Goal: Navigation & Orientation: Find specific page/section

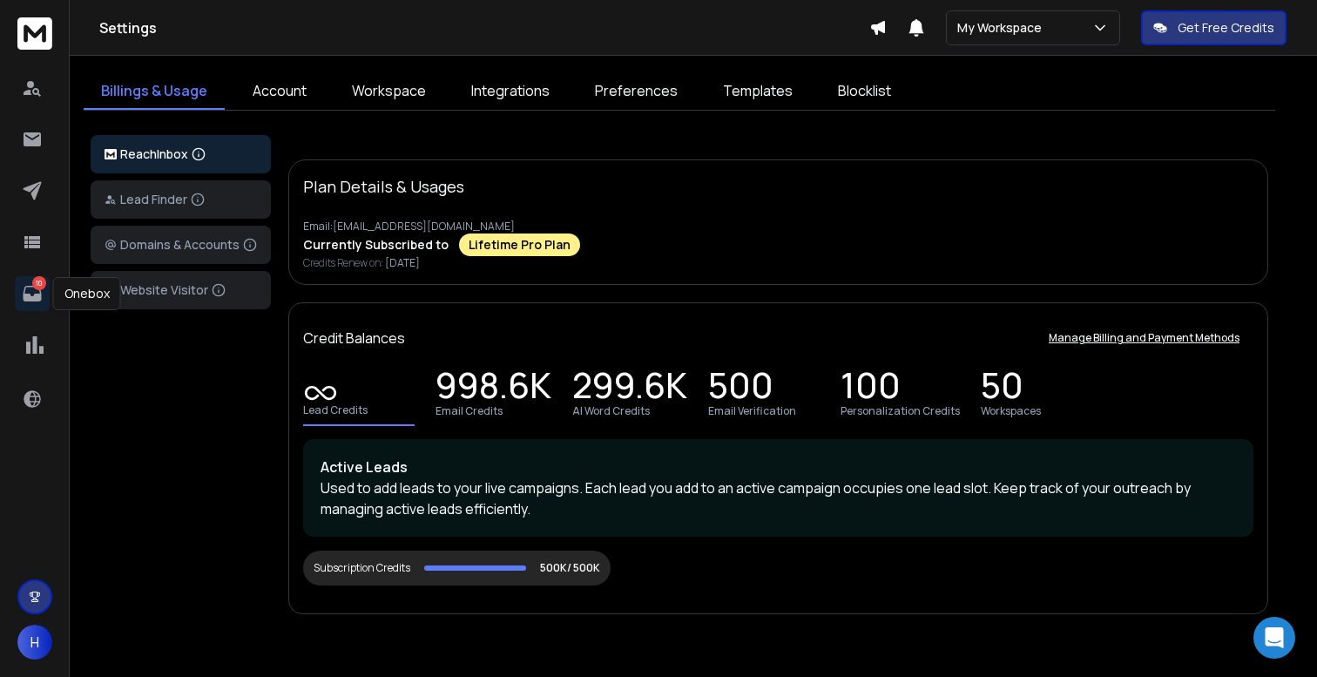
click at [40, 297] on icon at bounding box center [32, 294] width 18 height 16
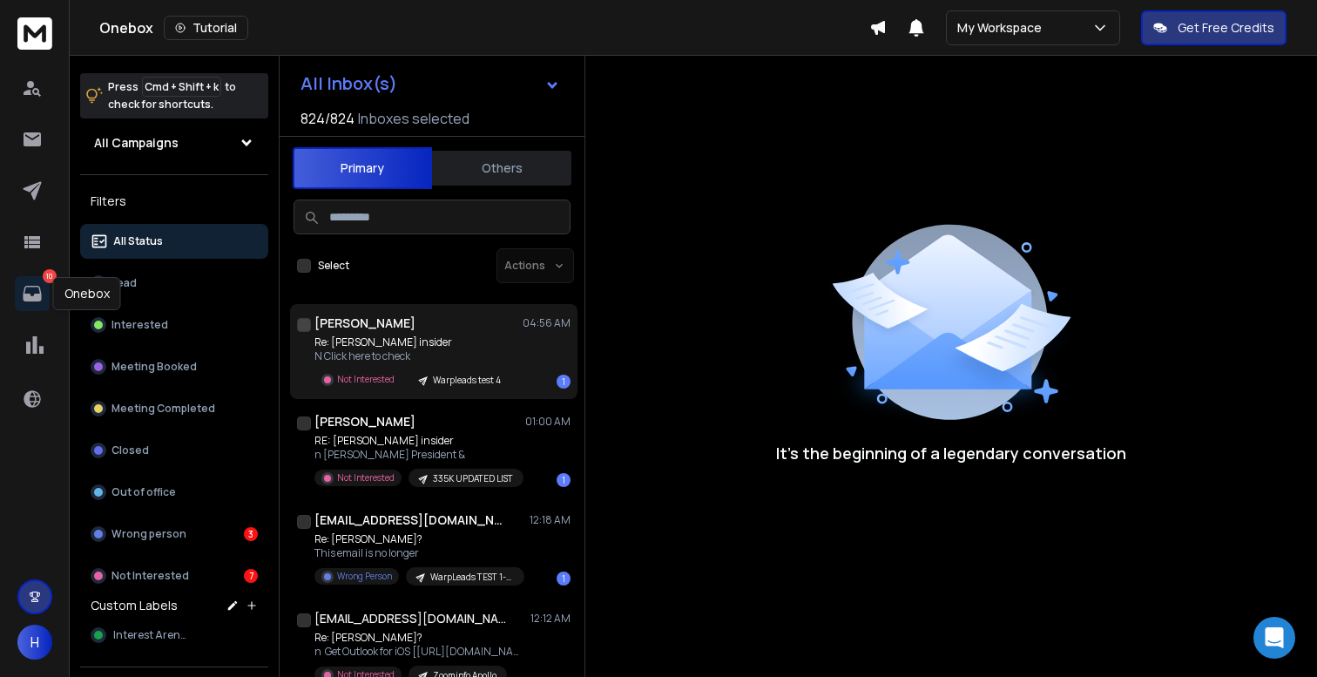
click at [448, 321] on div "[PERSON_NAME] 04:56 AM" at bounding box center [442, 322] width 256 height 17
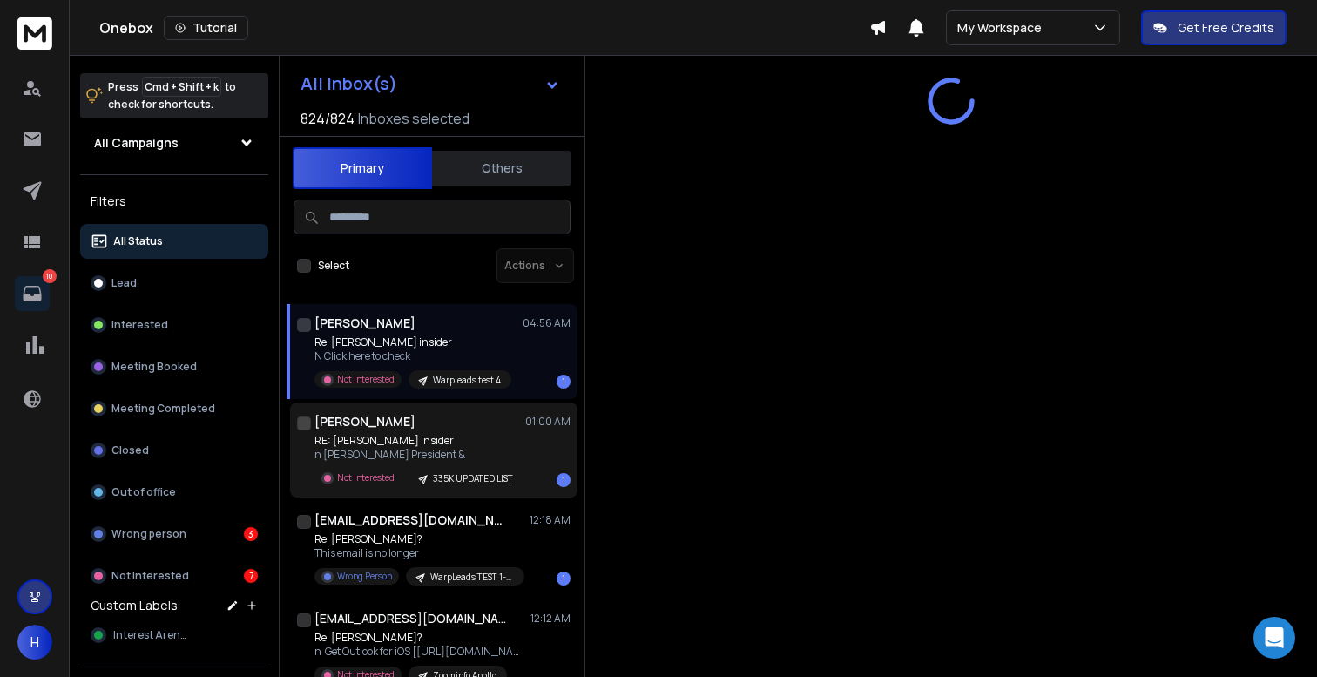
click at [447, 408] on div "[PERSON_NAME] 01:00 AM RE: [PERSON_NAME] insider n [PERSON_NAME] President & No…" at bounding box center [433, 449] width 287 height 95
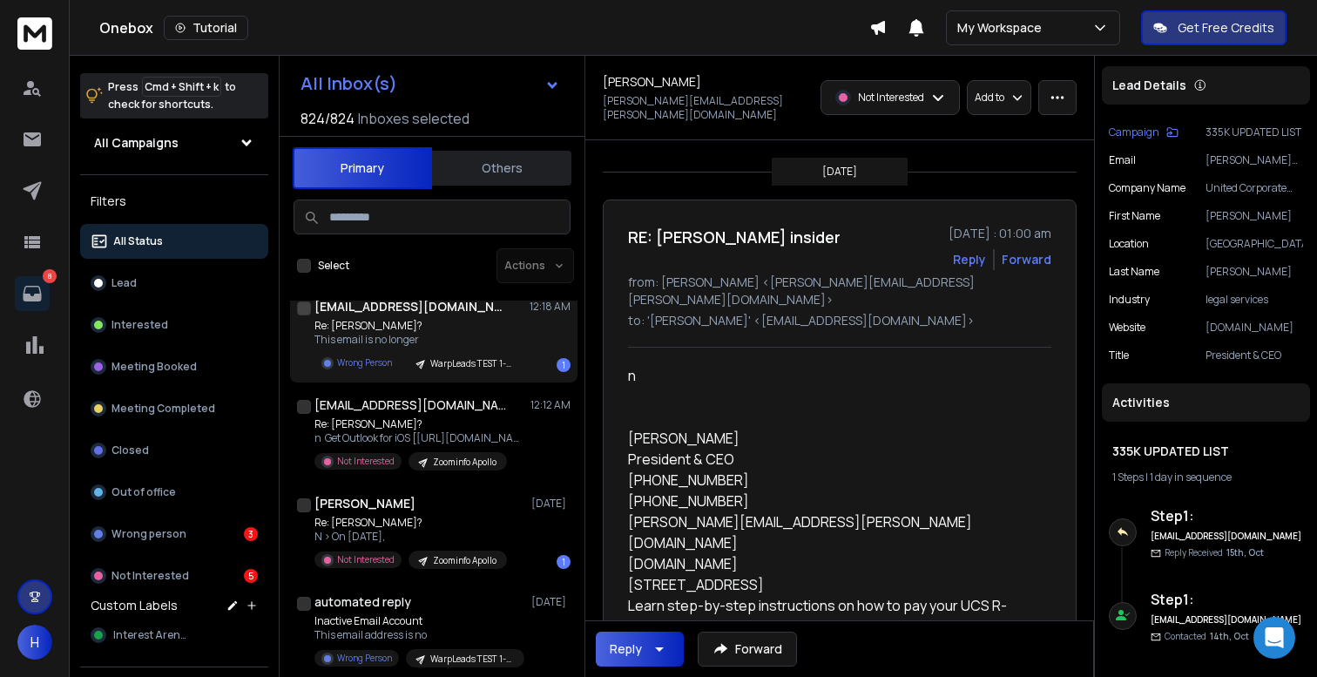
click at [458, 360] on p "WarpLeads TEST 1-10 EMPLOYEE" at bounding box center [472, 363] width 84 height 13
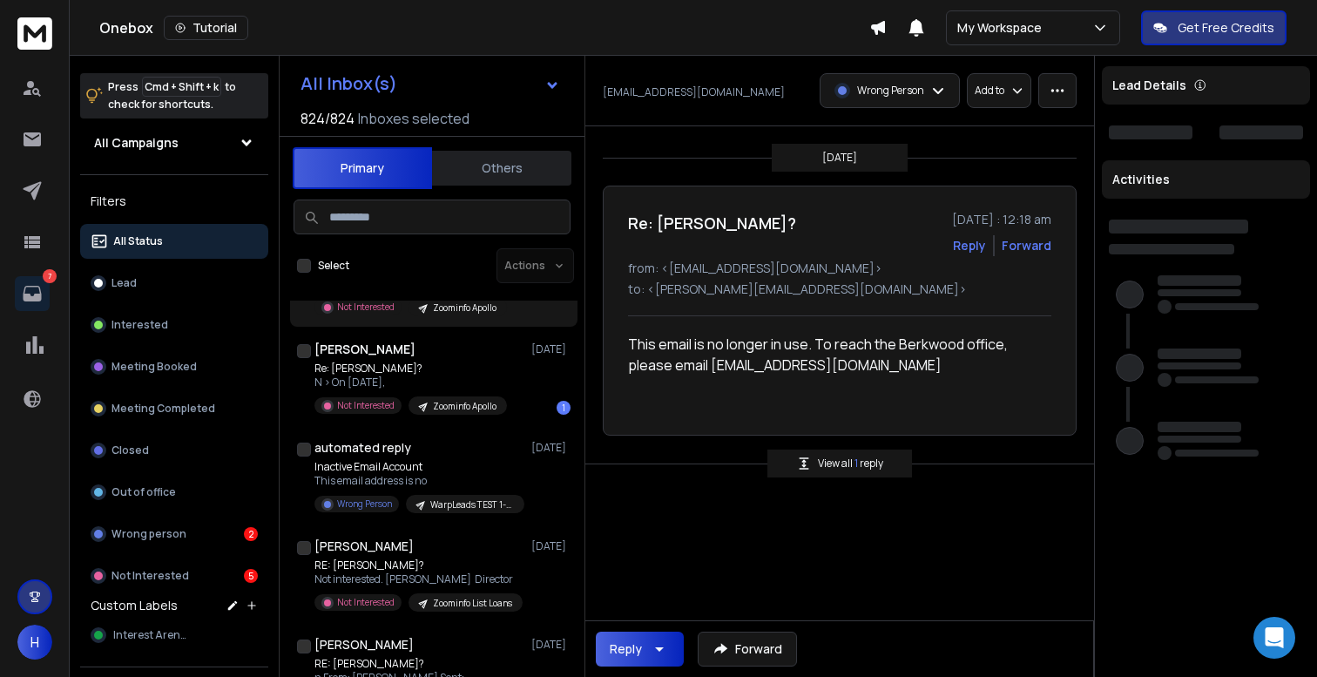
scroll to position [458, 0]
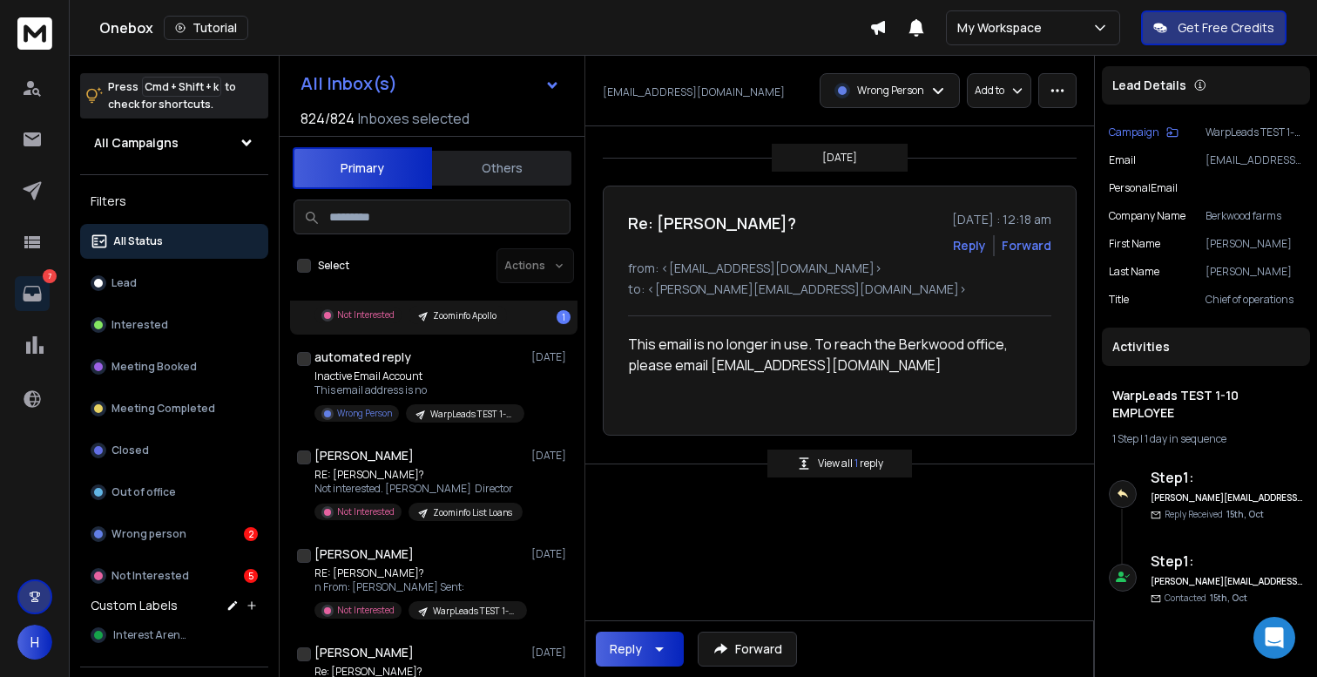
click at [473, 329] on div "[PERSON_NAME] [DATE] Re: [PERSON_NAME]? N > On [DATE], Not Interested Zoominfo …" at bounding box center [433, 287] width 287 height 95
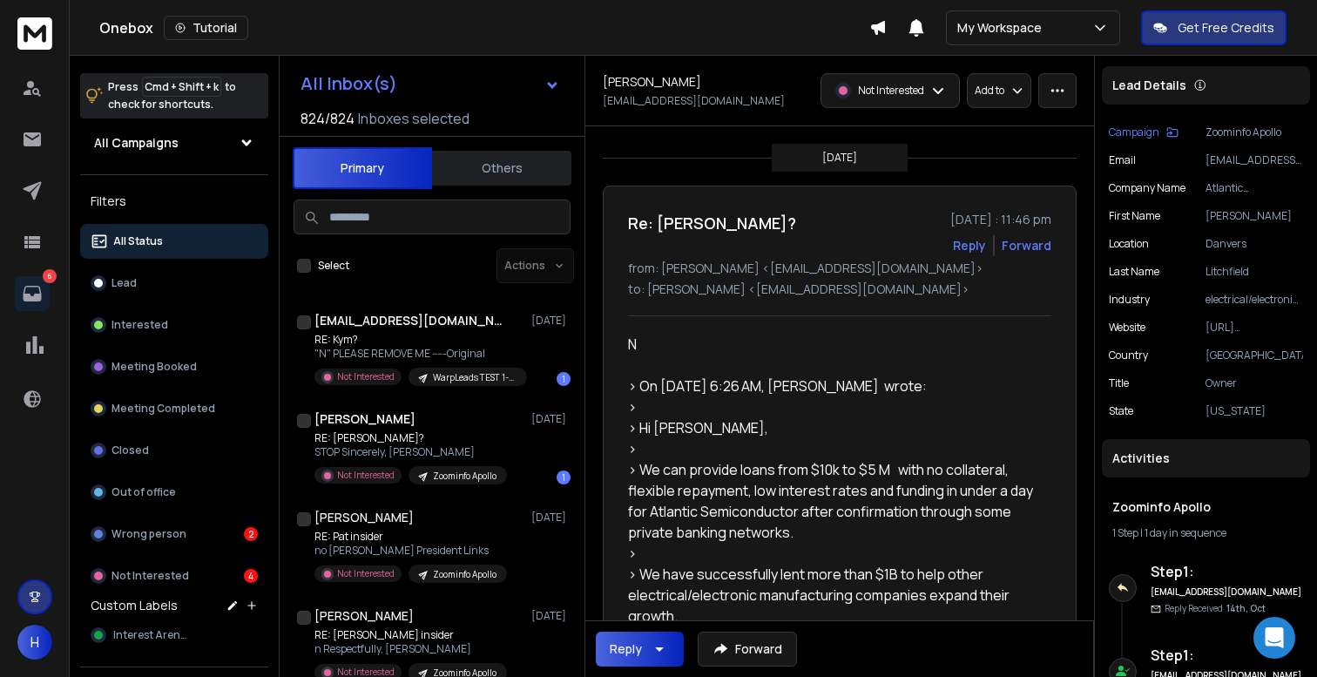
scroll to position [887, 0]
click at [473, 329] on div "[EMAIL_ADDRESS][DOMAIN_NAME] [DATE]" at bounding box center [442, 322] width 256 height 17
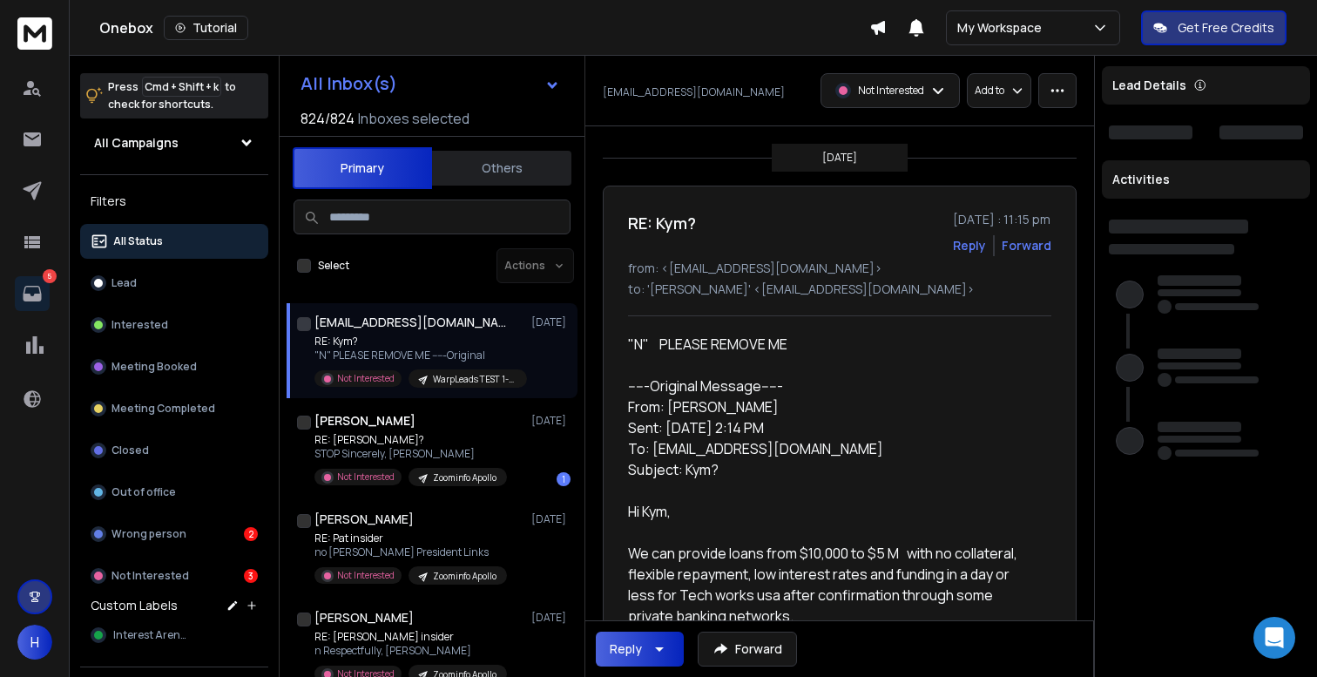
click at [469, 395] on div "[EMAIL_ADDRESS][DOMAIN_NAME] [DATE] RE: Kym? "N" PLEASE REMOVE ME -----Original…" at bounding box center [433, 350] width 287 height 95
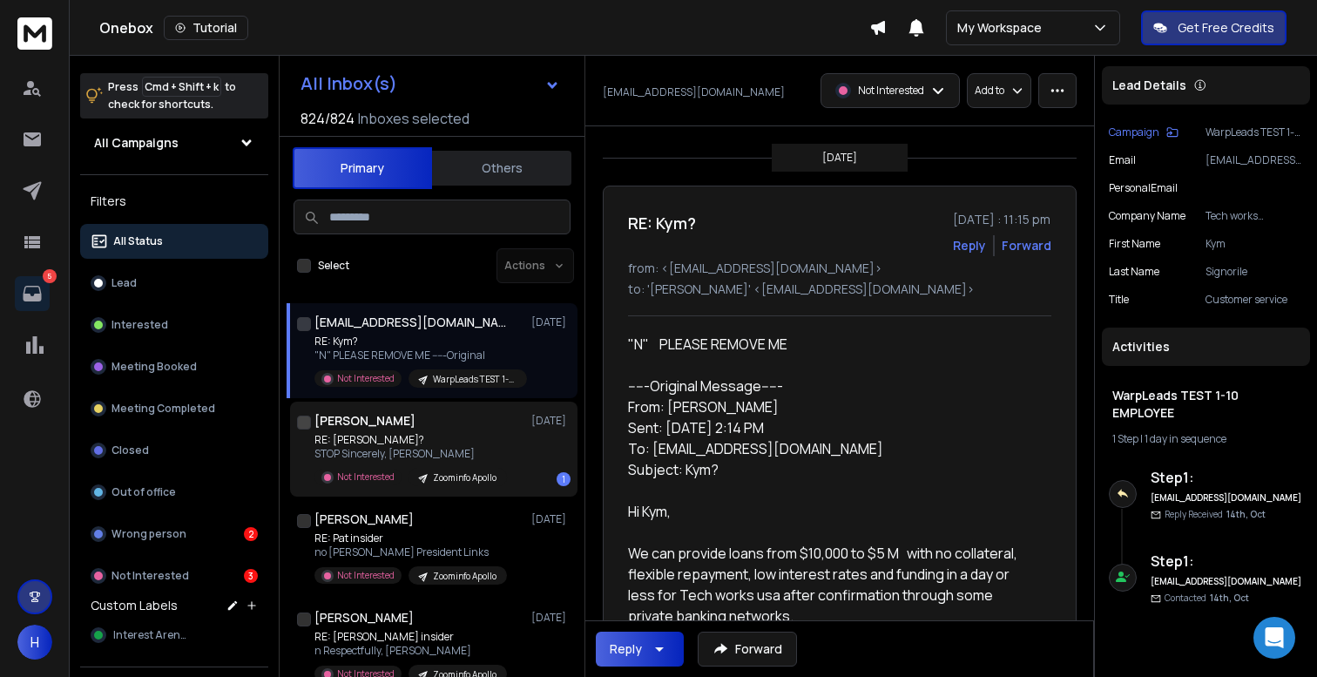
click at [469, 423] on div "[PERSON_NAME] [DATE]" at bounding box center [442, 420] width 256 height 17
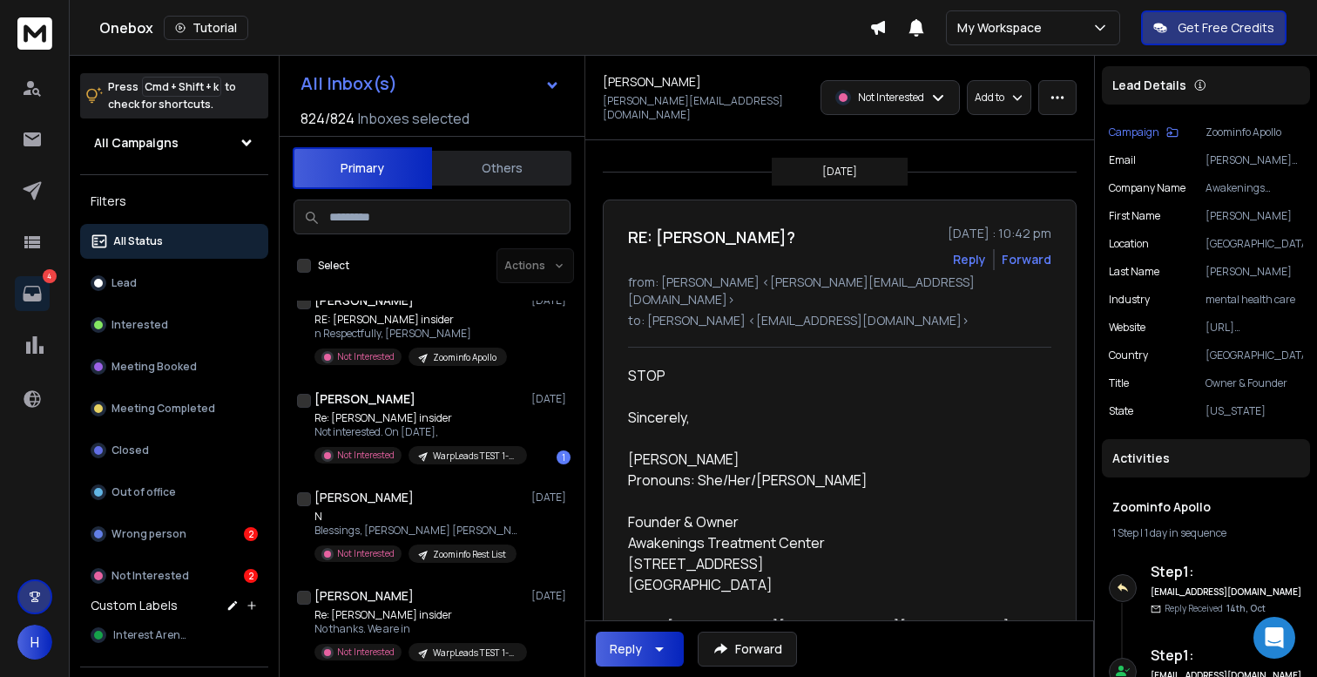
scroll to position [1250, 0]
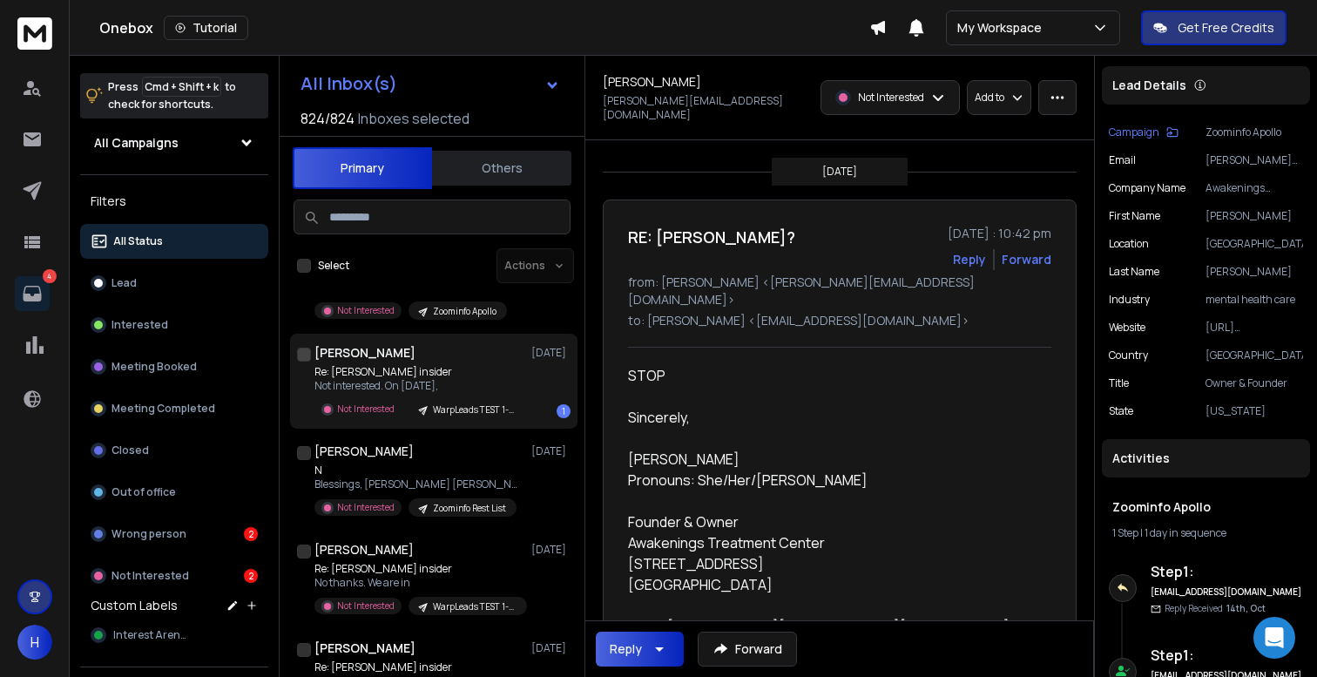
click at [469, 398] on div "Re: [PERSON_NAME] insider Not interested. On [DATE], Not Interested WarpLeads T…" at bounding box center [420, 391] width 213 height 53
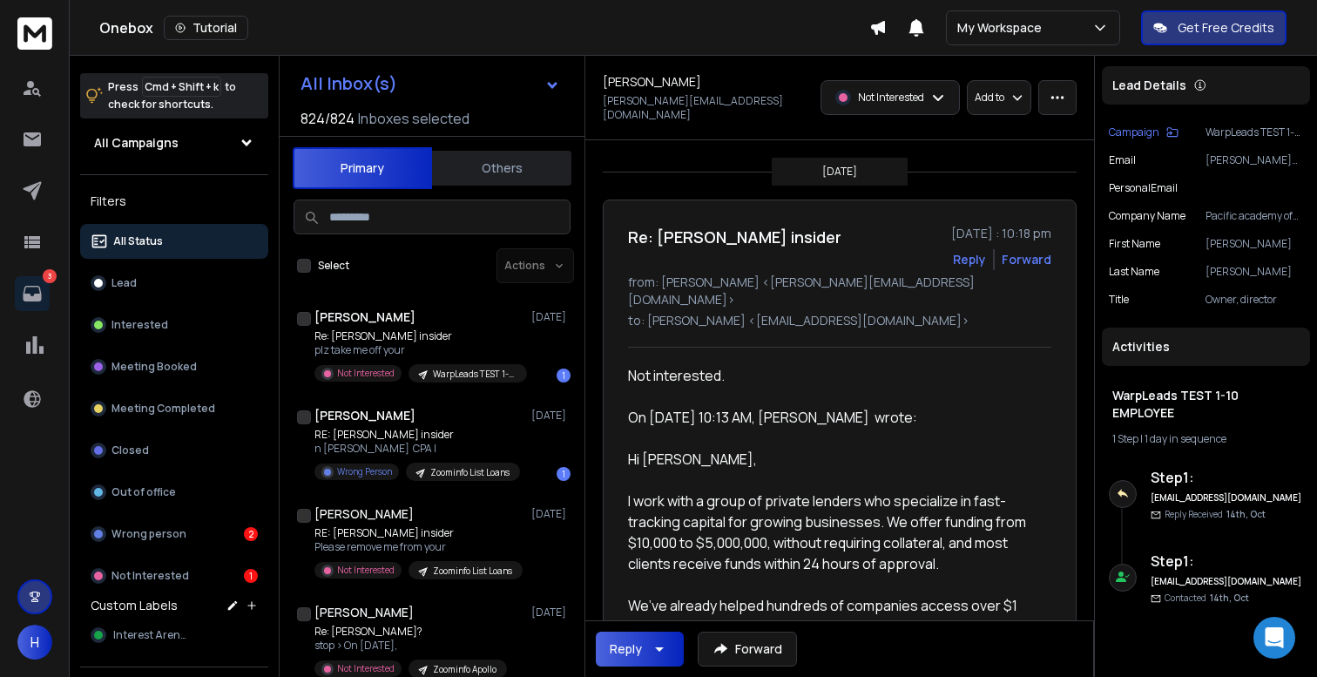
scroll to position [1603, 0]
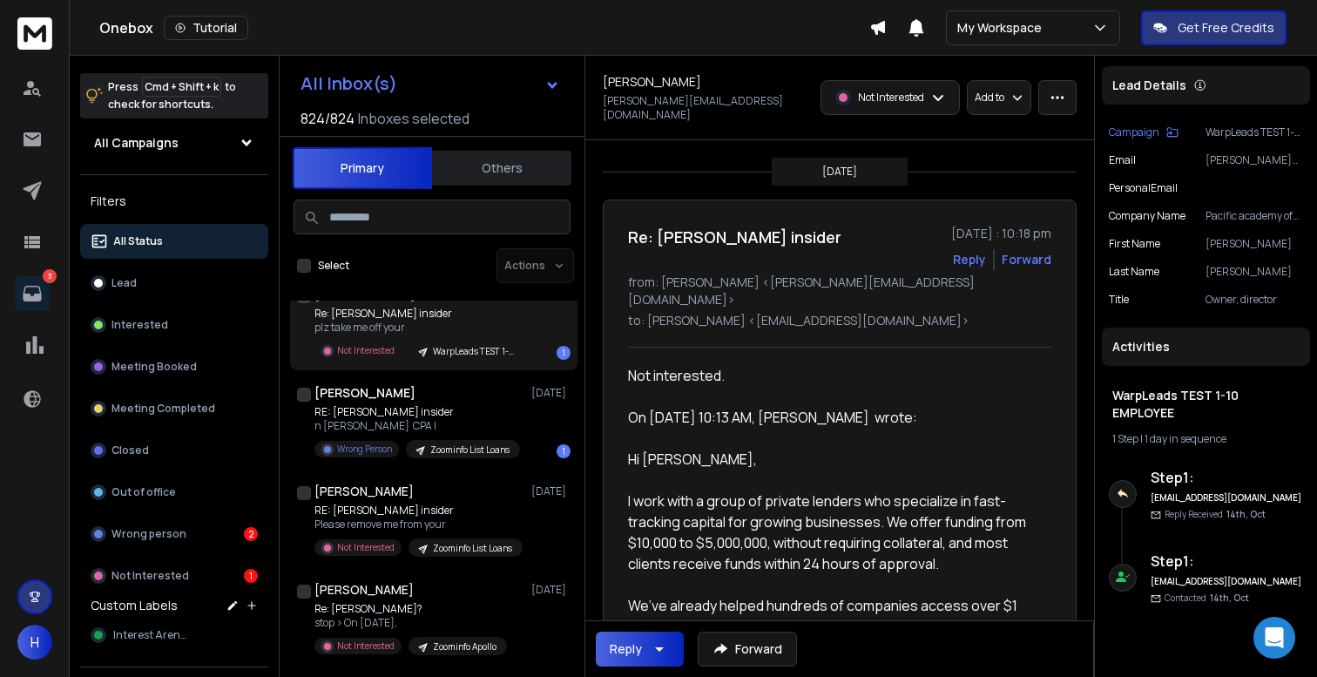
click at [488, 334] on div "Re: [PERSON_NAME] insider plz take me off your Not Interested WarpLeads TEST 1-…" at bounding box center [420, 333] width 213 height 53
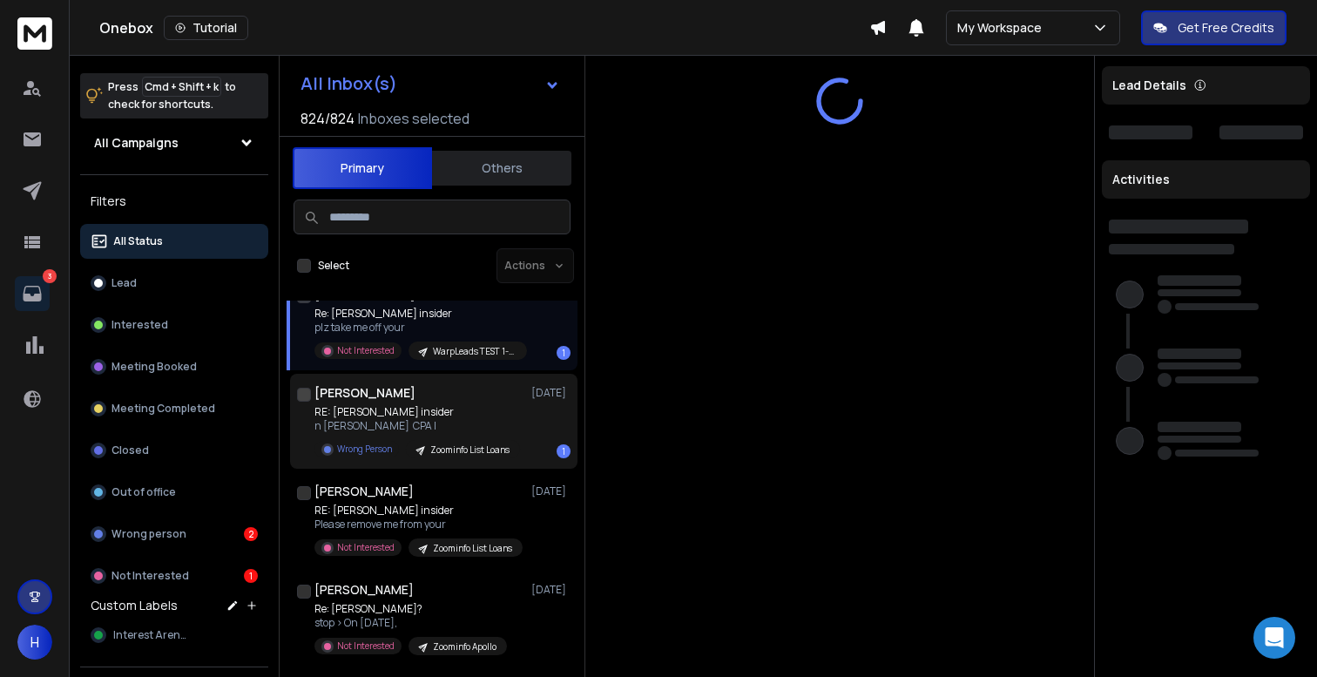
click at [487, 388] on div "[PERSON_NAME] [DATE]" at bounding box center [442, 392] width 256 height 17
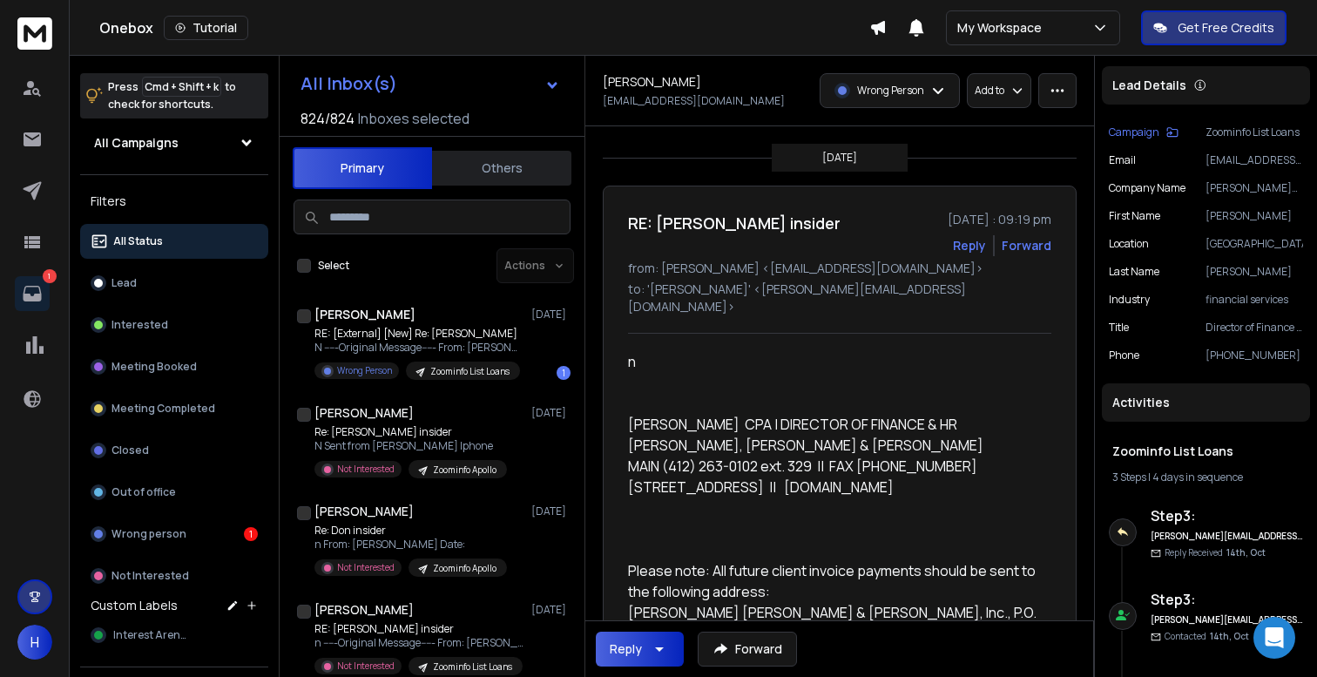
scroll to position [1992, 0]
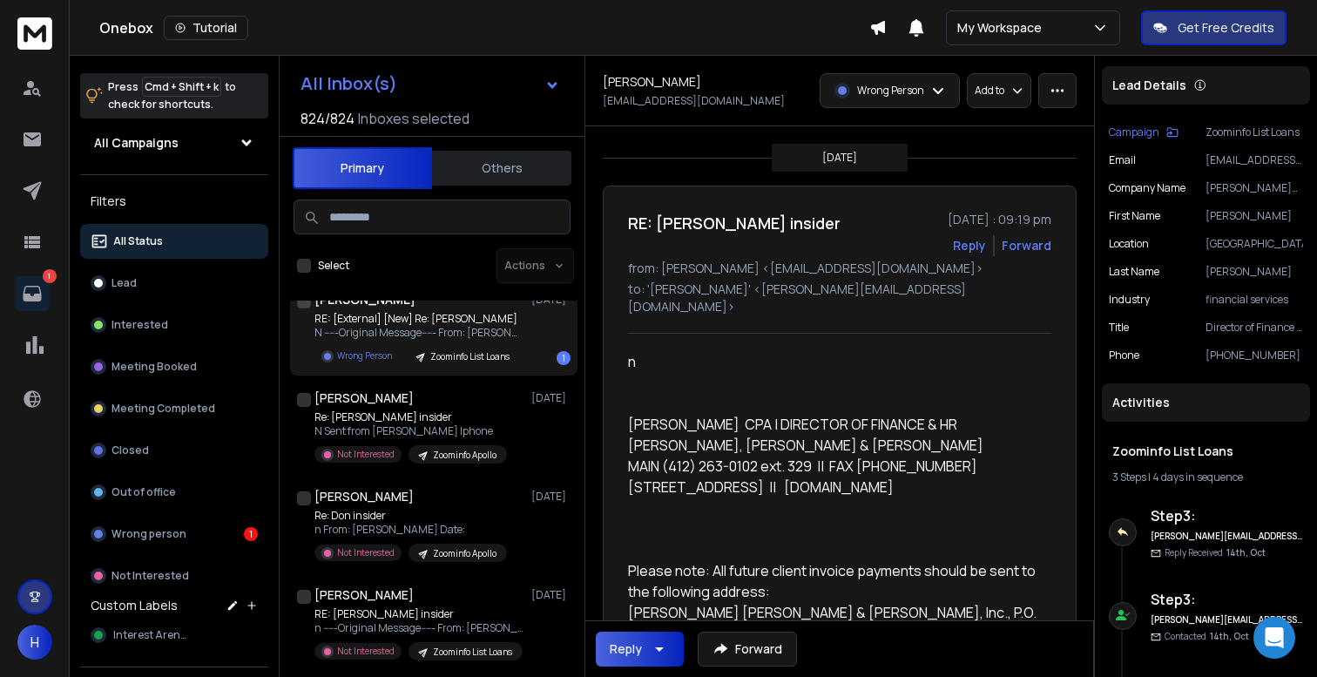
click at [489, 329] on p "N -----Original Message----- From: [PERSON_NAME]" at bounding box center [418, 333] width 209 height 14
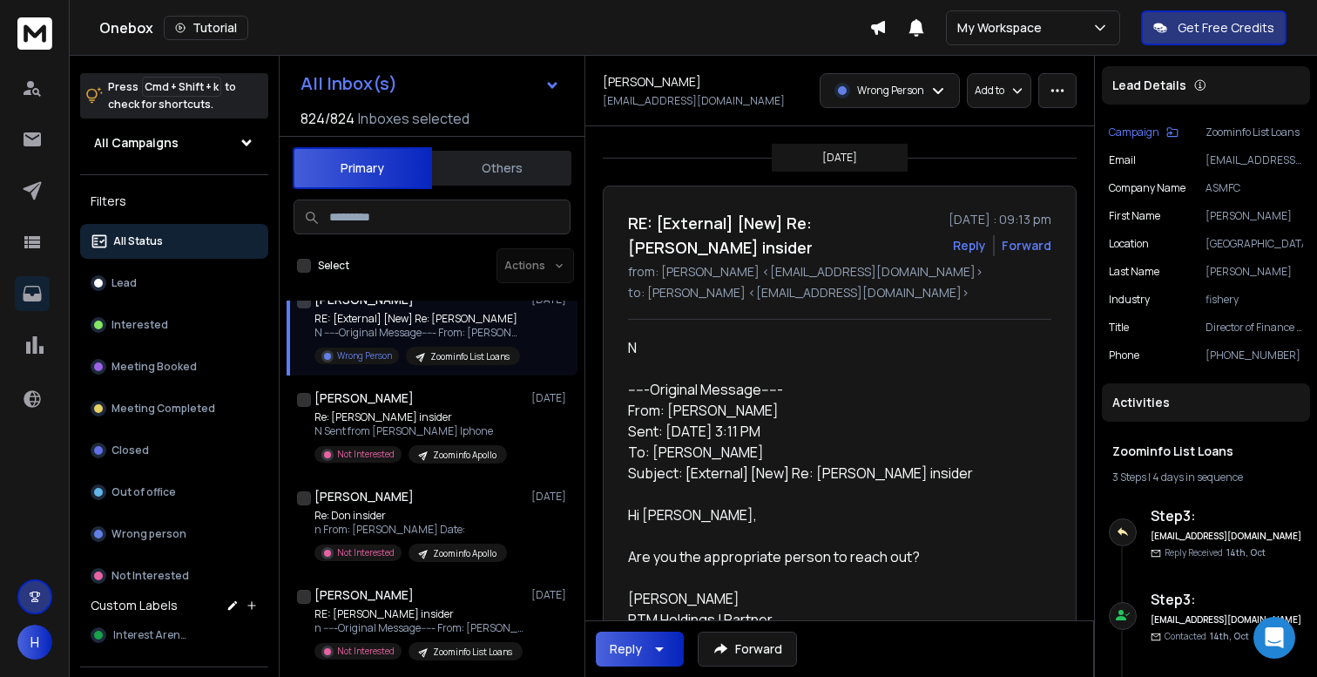
click at [539, 181] on button "Others" at bounding box center [501, 168] width 139 height 38
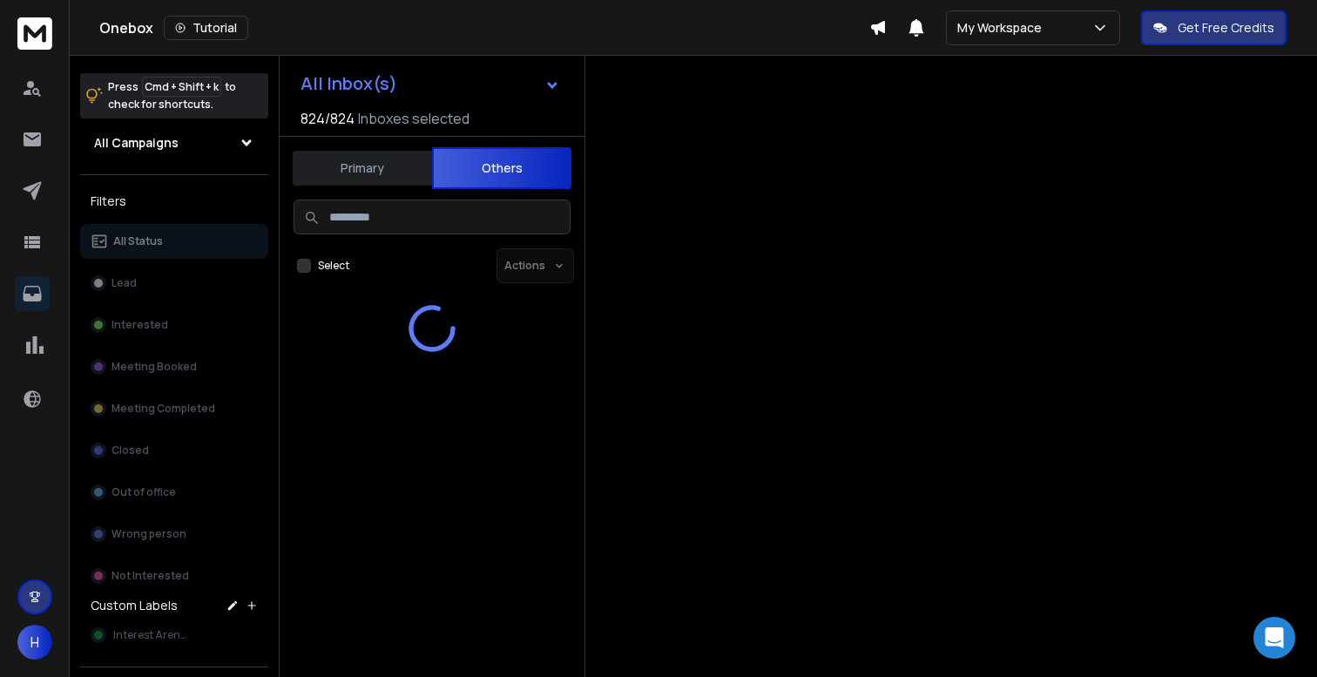
click at [369, 164] on button "Primary" at bounding box center [362, 168] width 139 height 38
